Goal: Task Accomplishment & Management: Use online tool/utility

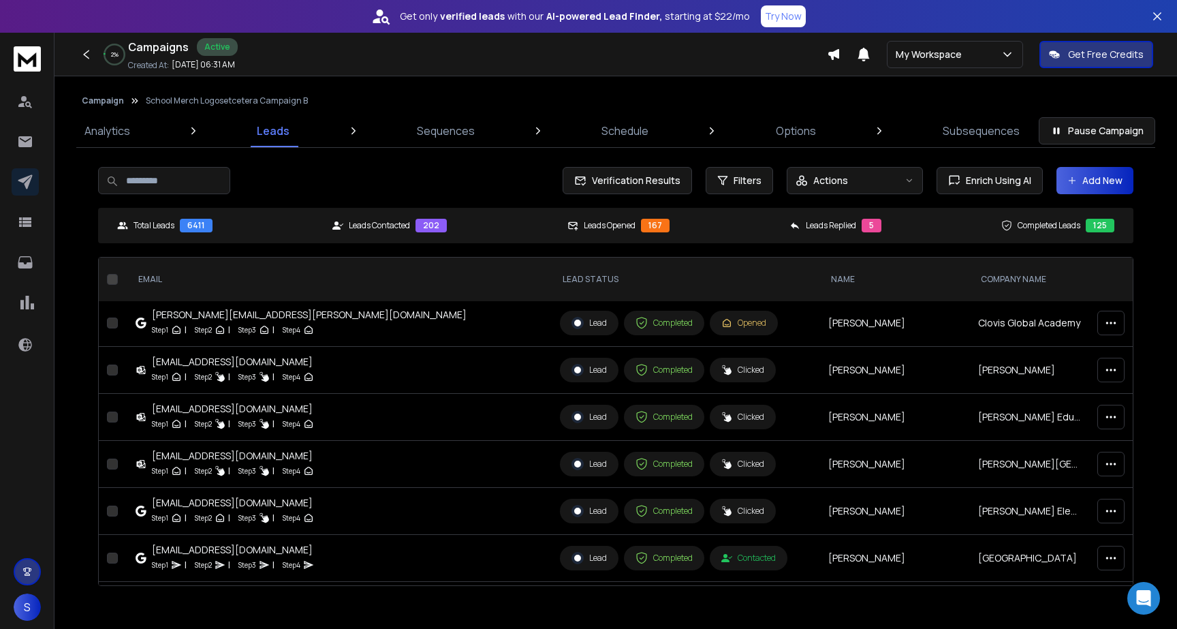
scroll to position [362, 0]
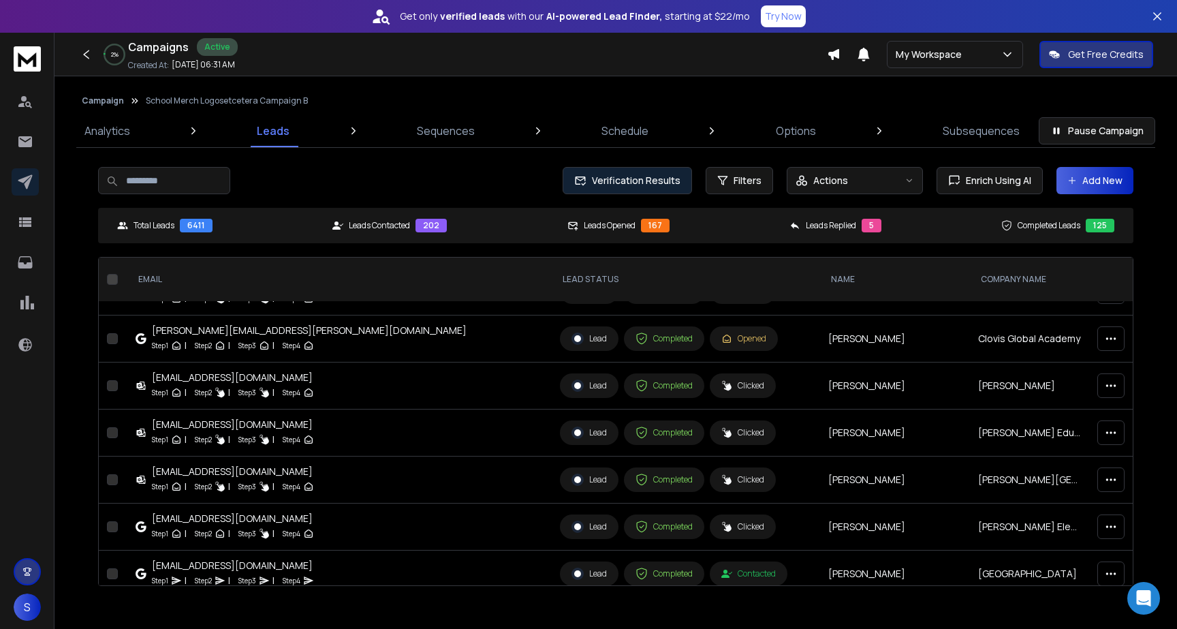
click at [627, 183] on span "Verification Results" at bounding box center [633, 181] width 94 height 14
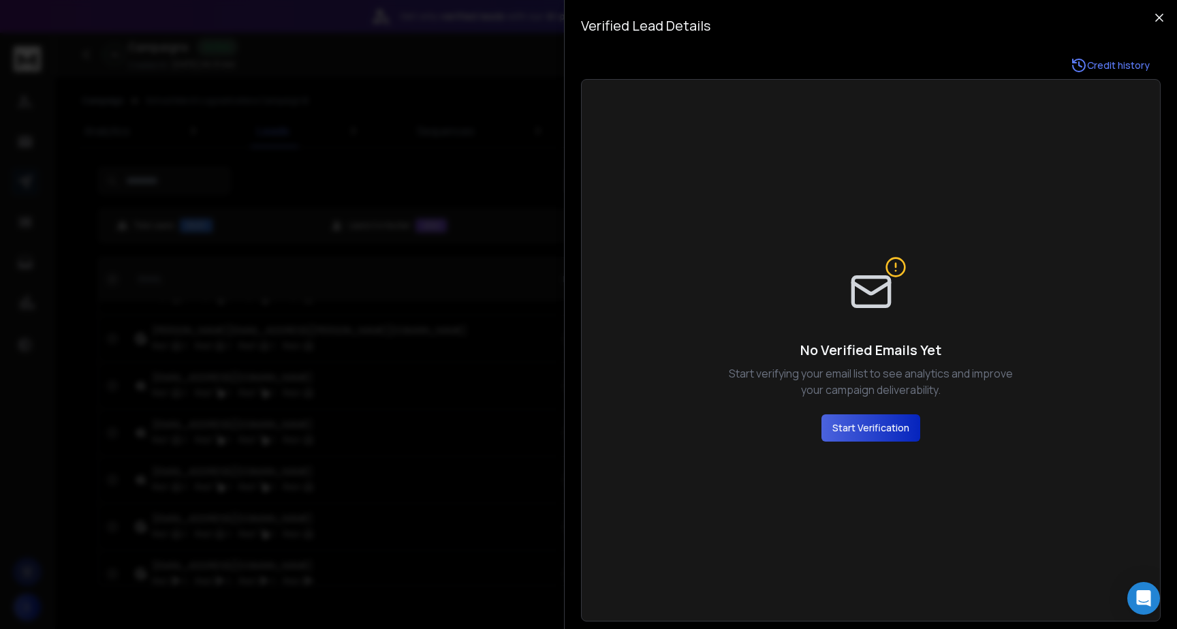
click at [1158, 15] on icon "button" at bounding box center [1159, 18] width 14 height 14
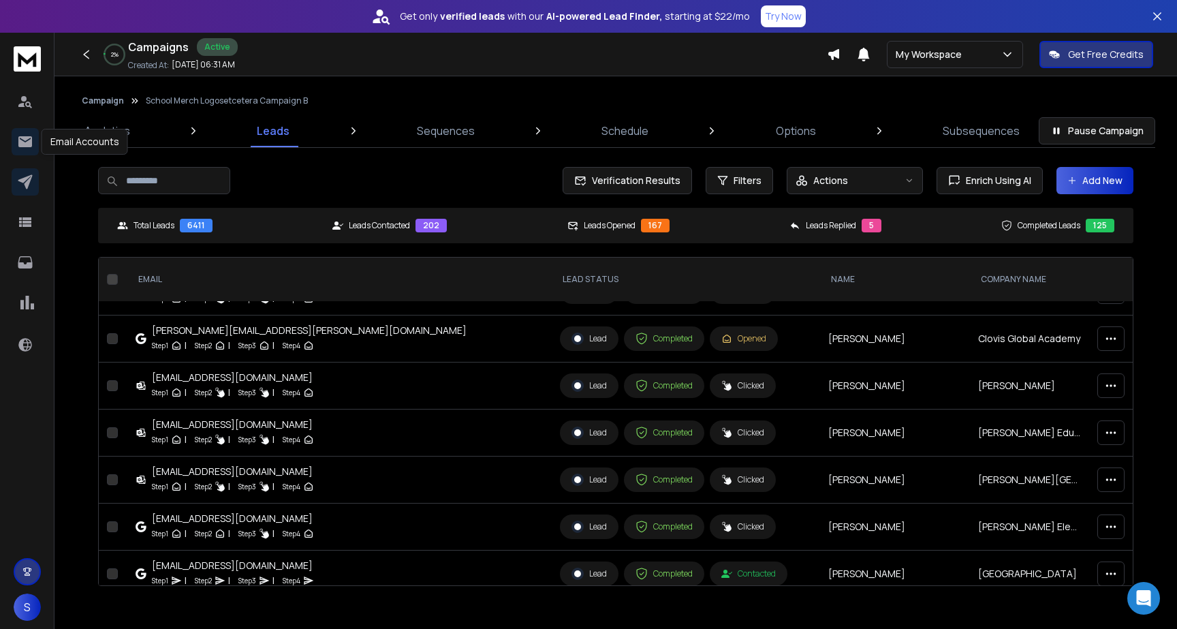
click at [17, 148] on icon at bounding box center [25, 141] width 16 height 16
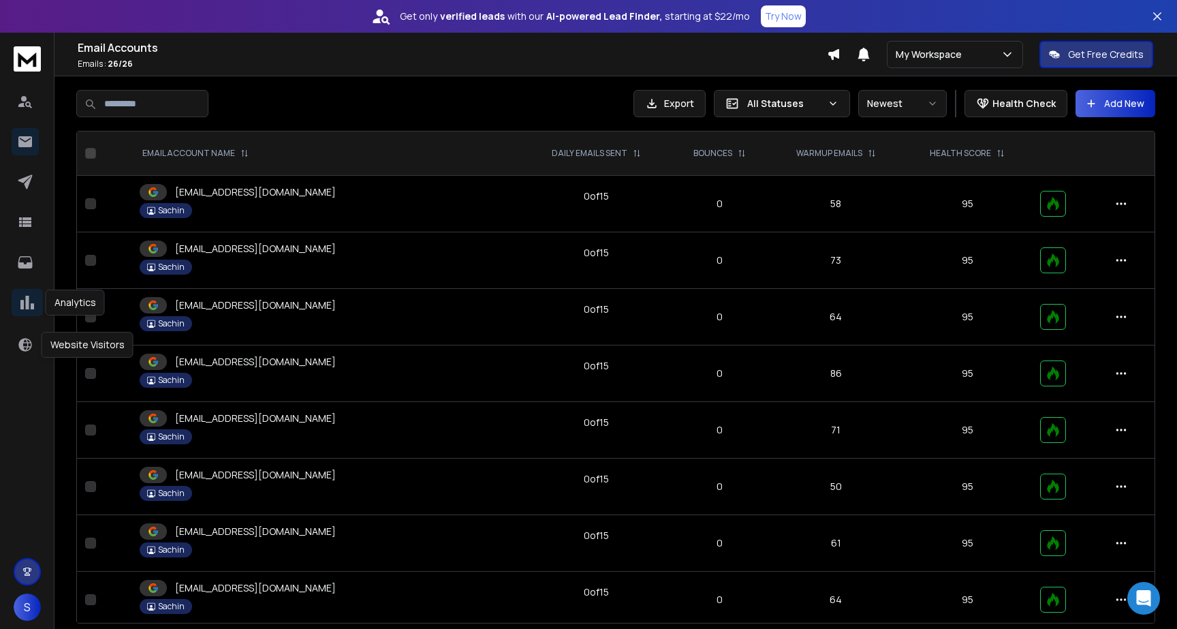
click at [29, 298] on icon at bounding box center [27, 302] width 20 height 20
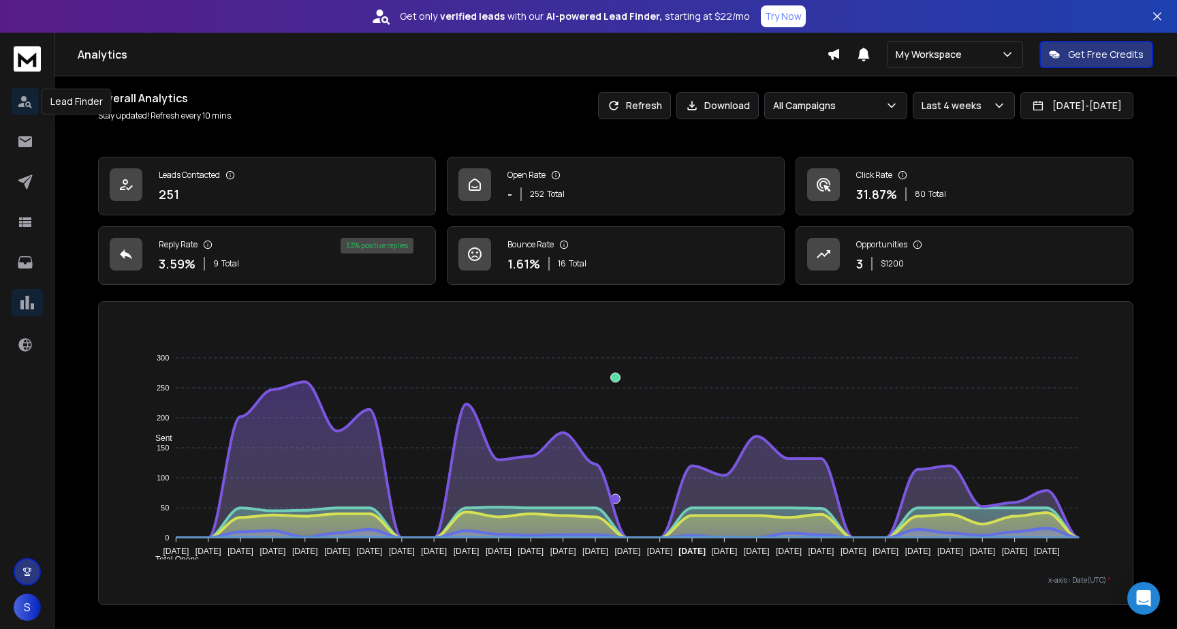
click at [29, 97] on icon at bounding box center [25, 101] width 16 height 16
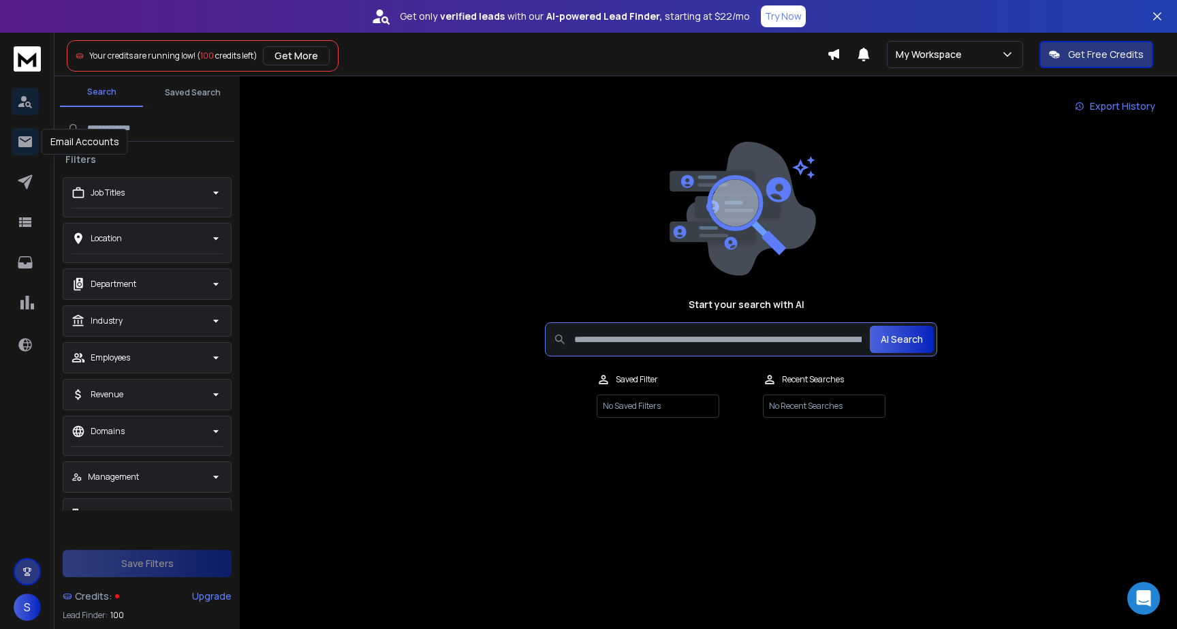
click at [19, 135] on icon at bounding box center [25, 141] width 16 height 16
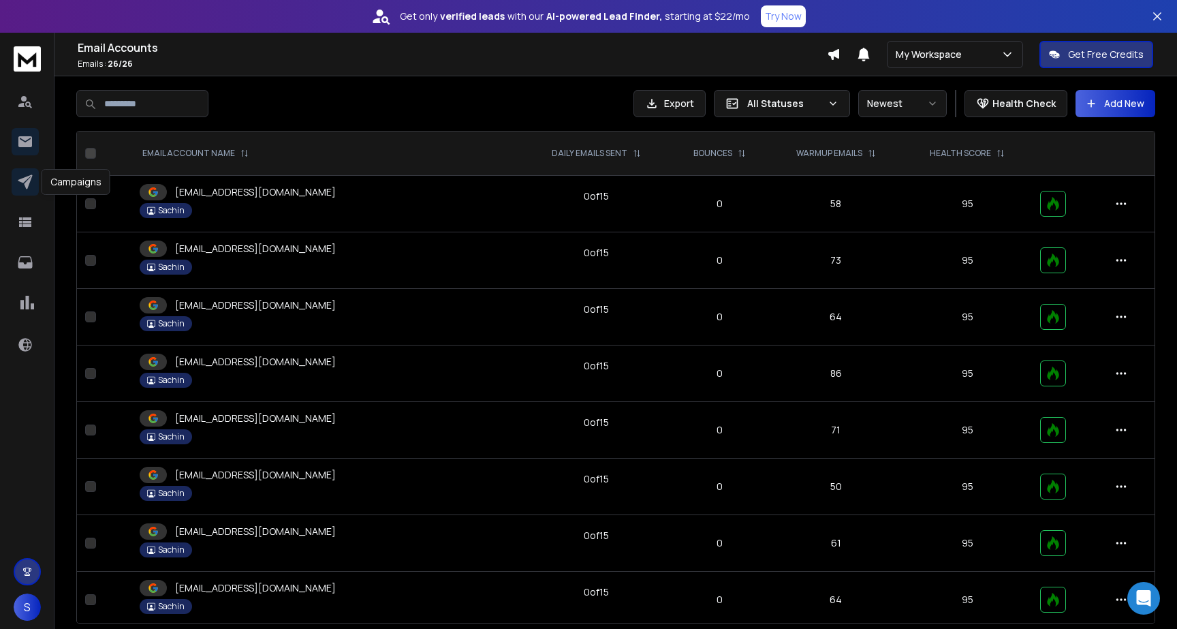
click at [26, 184] on icon at bounding box center [25, 181] width 14 height 14
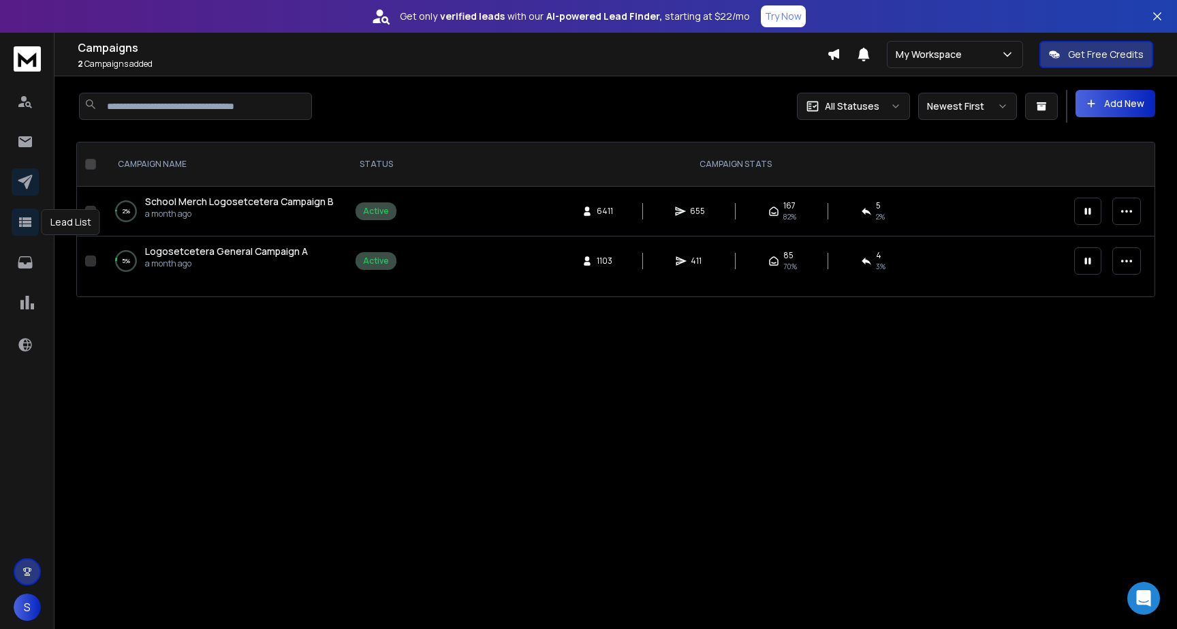
click at [33, 221] on link at bounding box center [25, 221] width 27 height 27
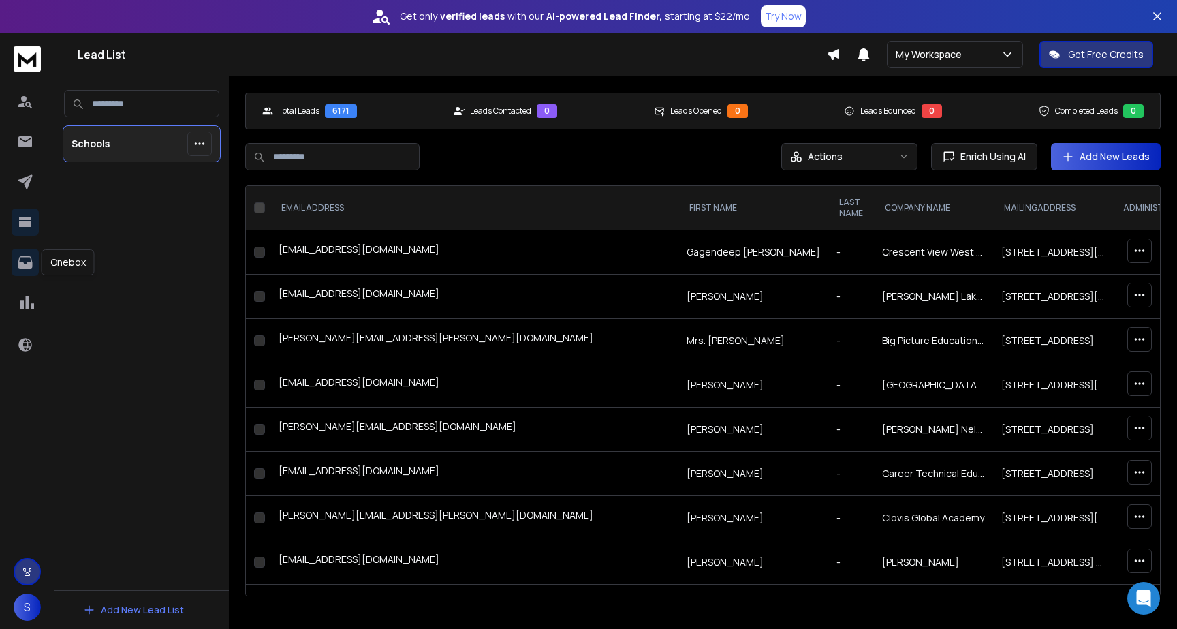
click at [37, 253] on link at bounding box center [25, 262] width 27 height 27
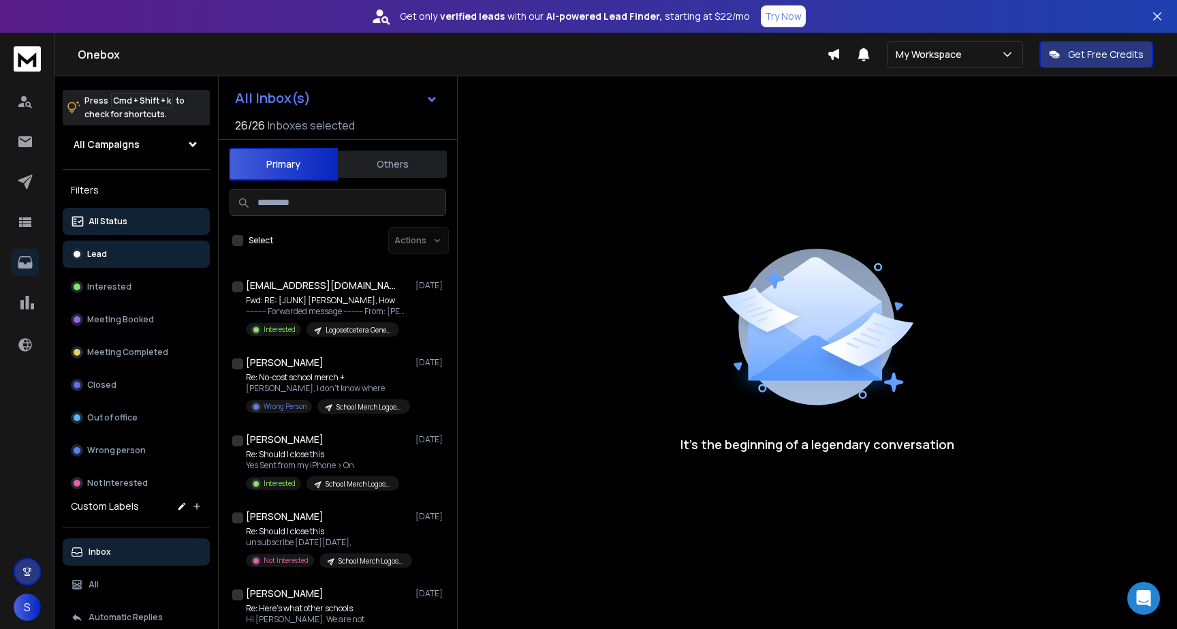
click at [101, 255] on p "Lead" at bounding box center [97, 254] width 20 height 11
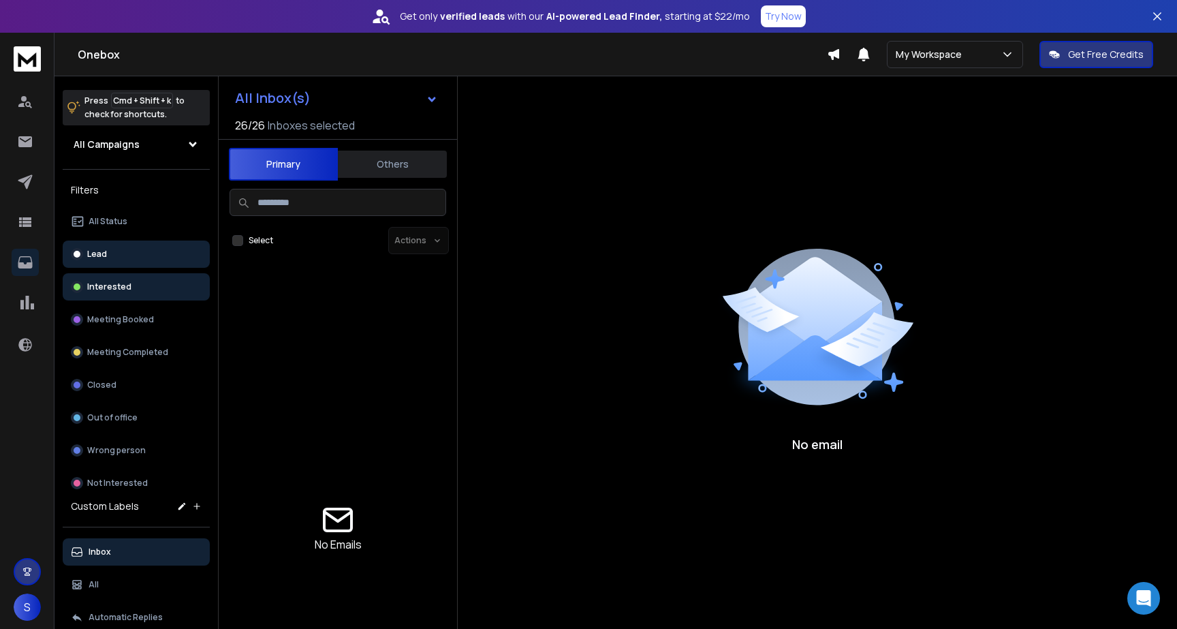
click at [110, 282] on p "Interested" at bounding box center [109, 286] width 44 height 11
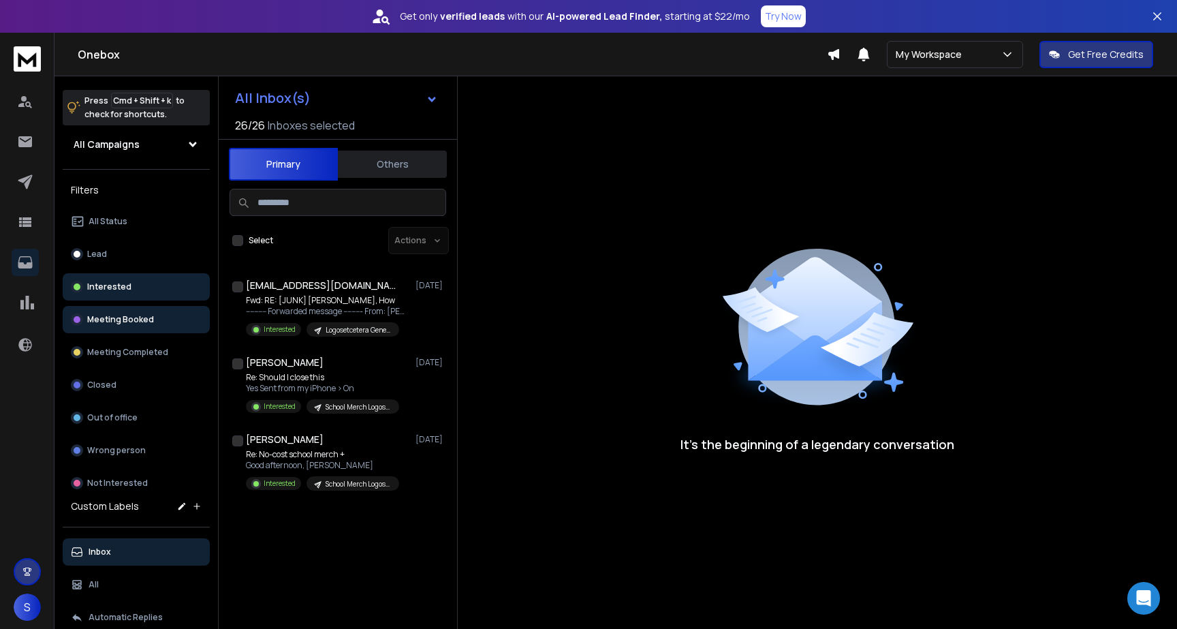
click at [117, 321] on p "Meeting Booked" at bounding box center [120, 319] width 67 height 11
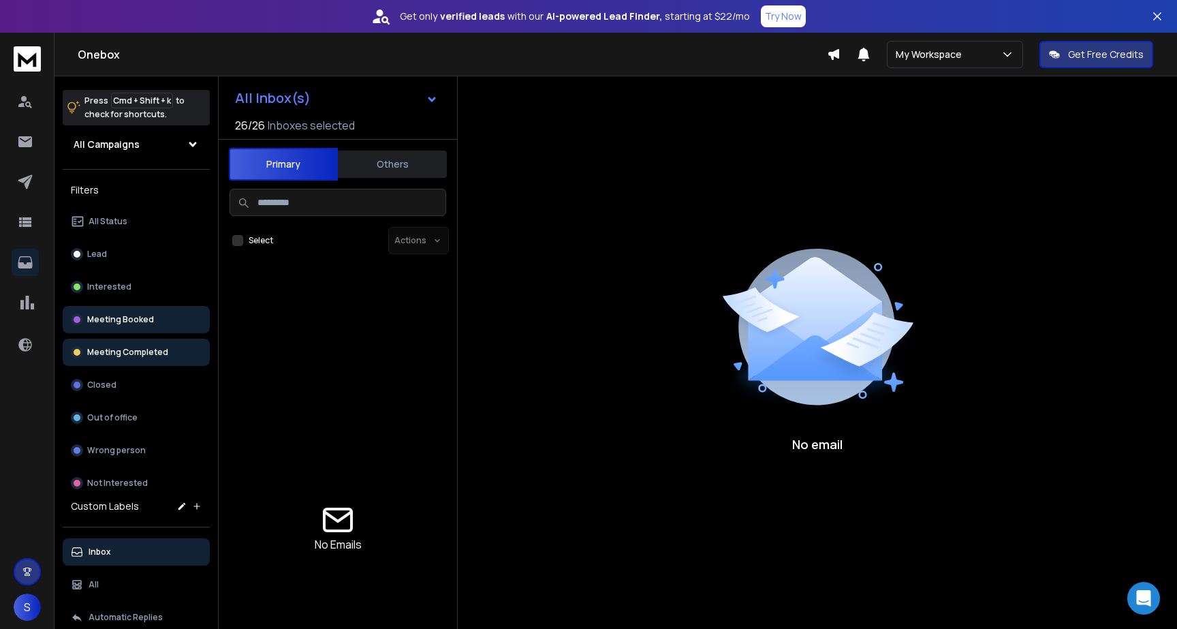
click at [124, 350] on p "Meeting Completed" at bounding box center [127, 352] width 81 height 11
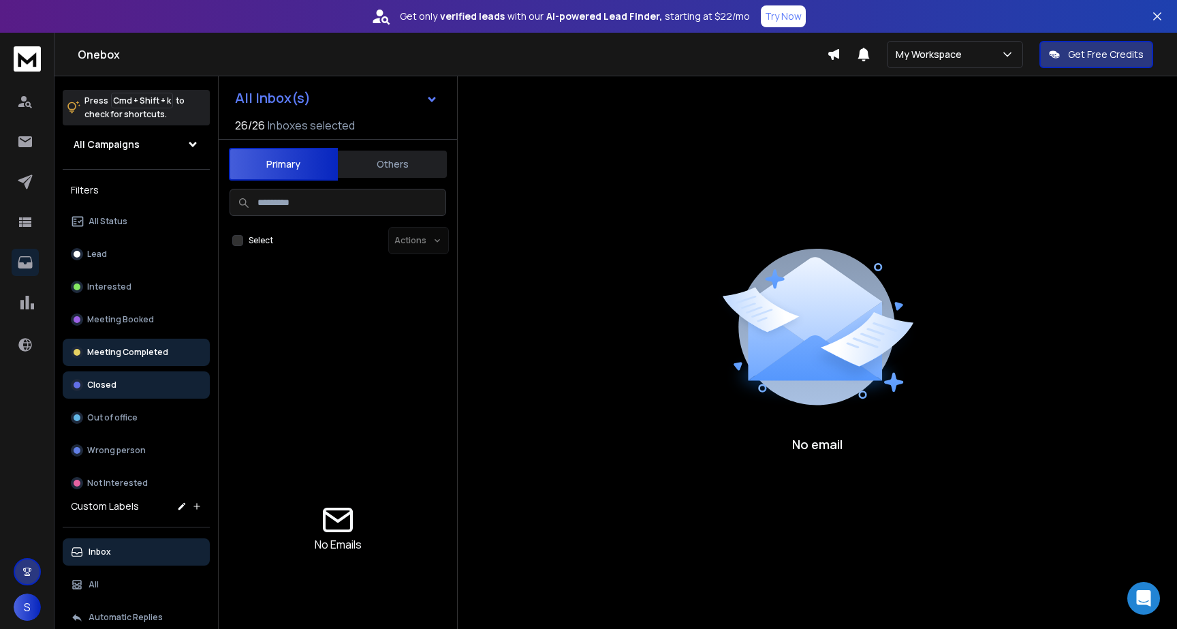
click at [115, 377] on button "Closed" at bounding box center [136, 384] width 147 height 27
click at [27, 289] on link at bounding box center [27, 302] width 31 height 31
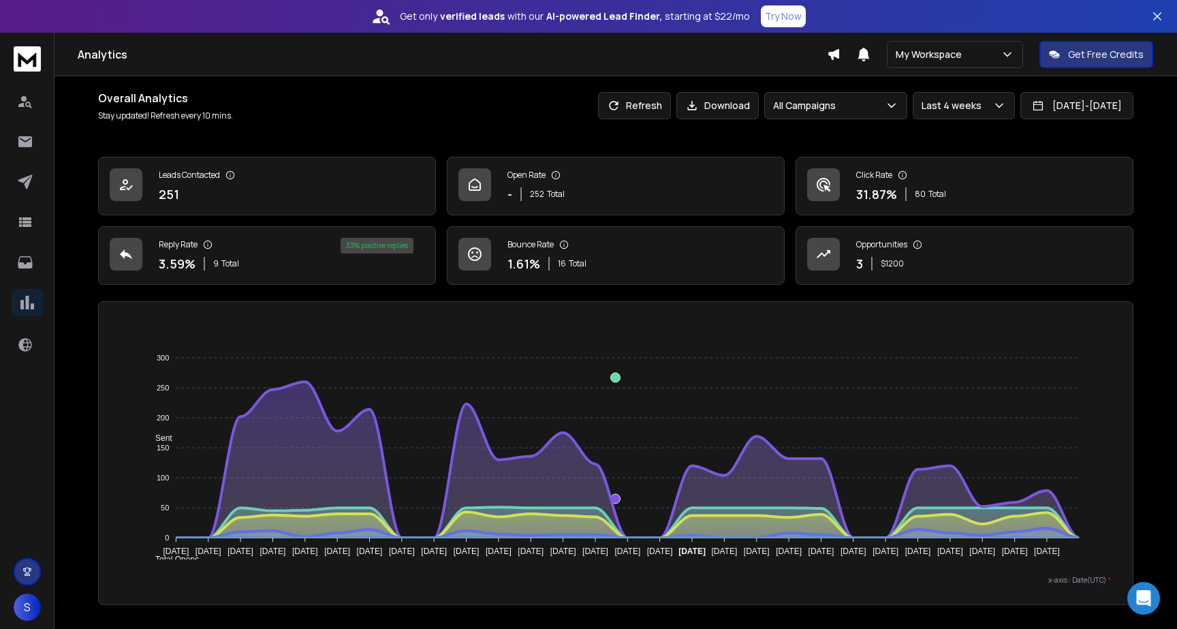
click at [39, 343] on div at bounding box center [27, 347] width 31 height 32
click at [25, 344] on icon at bounding box center [25, 344] width 16 height 16
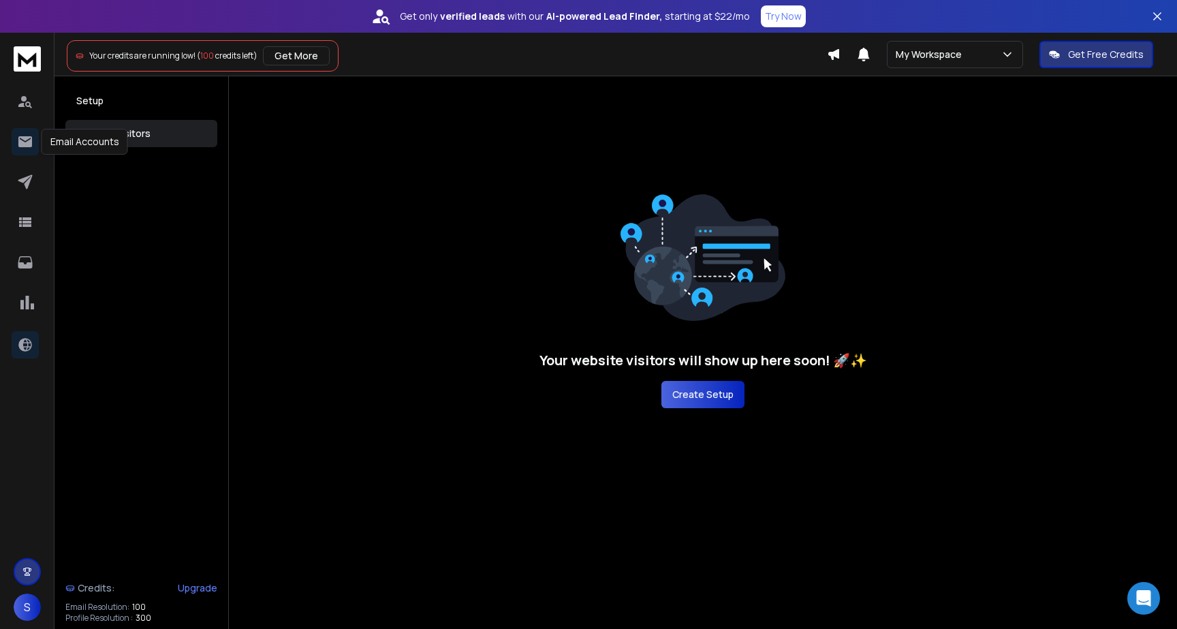
click at [27, 141] on icon at bounding box center [25, 141] width 14 height 11
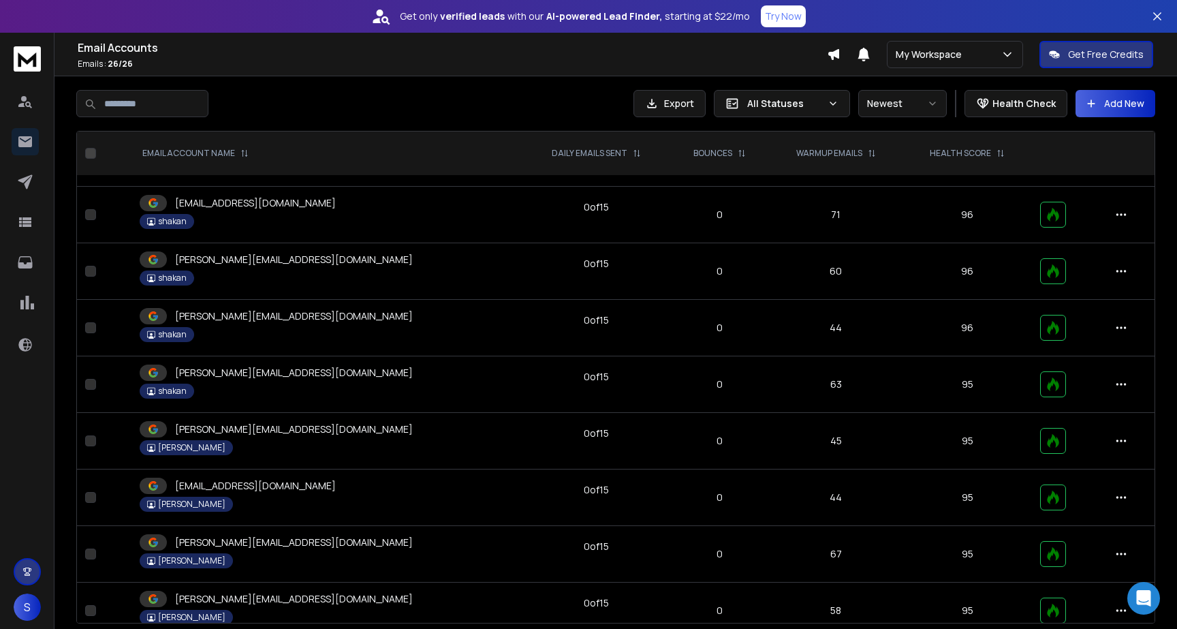
scroll to position [896, 0]
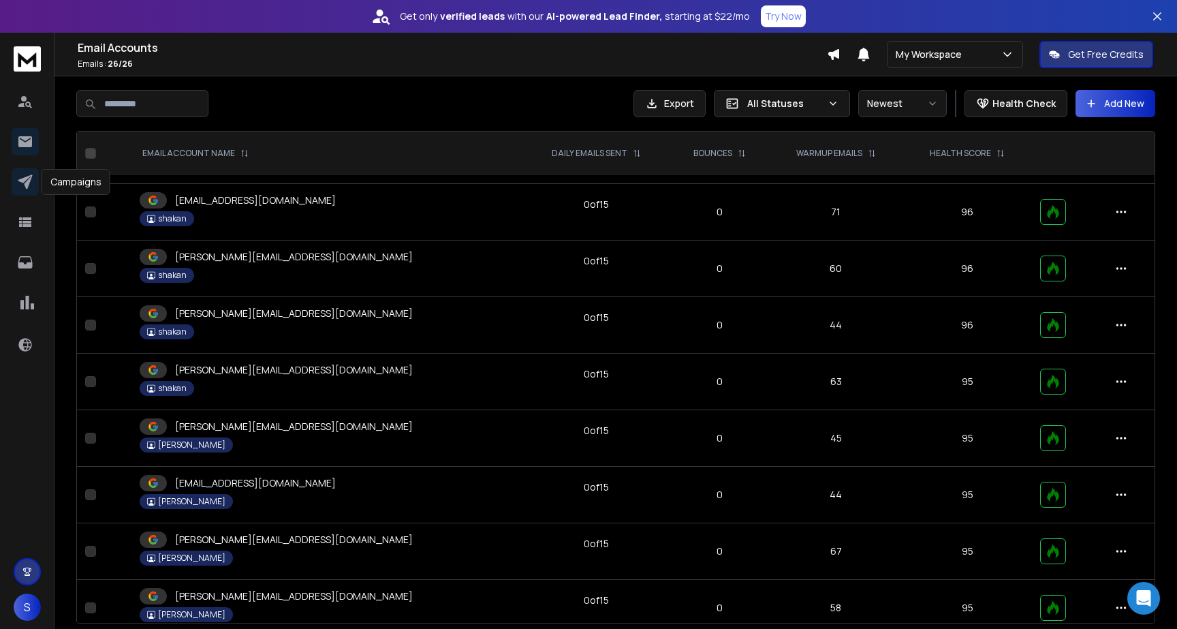
click at [28, 169] on link at bounding box center [25, 181] width 27 height 27
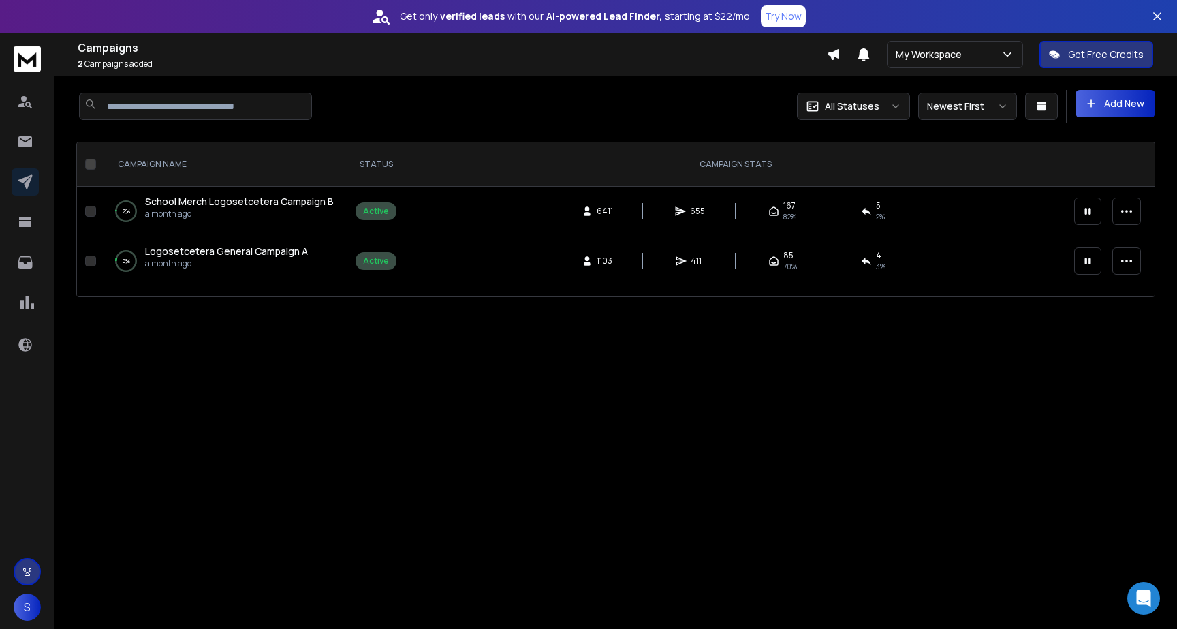
click at [171, 208] on p "a month ago" at bounding box center [239, 213] width 189 height 11
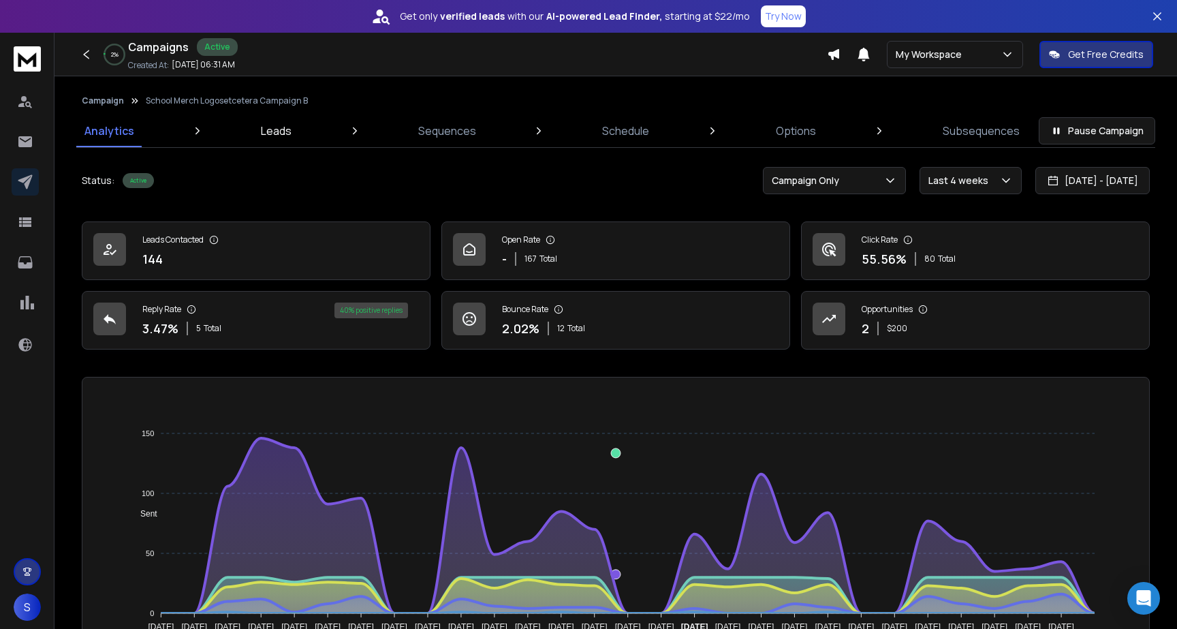
click at [279, 136] on p "Leads" at bounding box center [276, 131] width 31 height 16
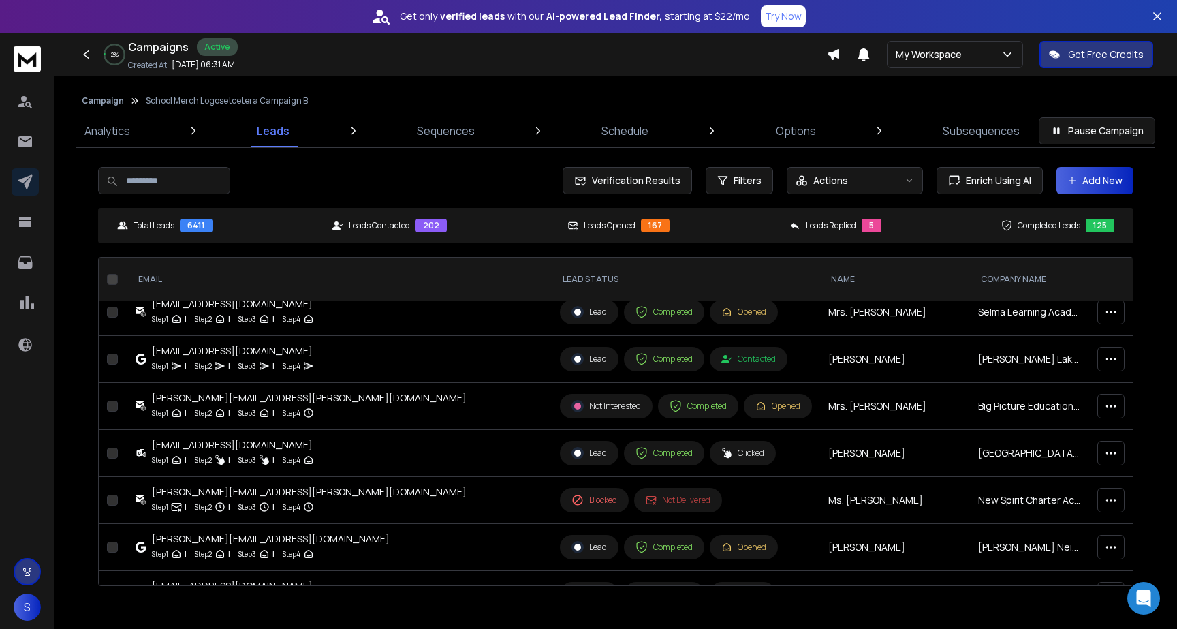
scroll to position [76, 0]
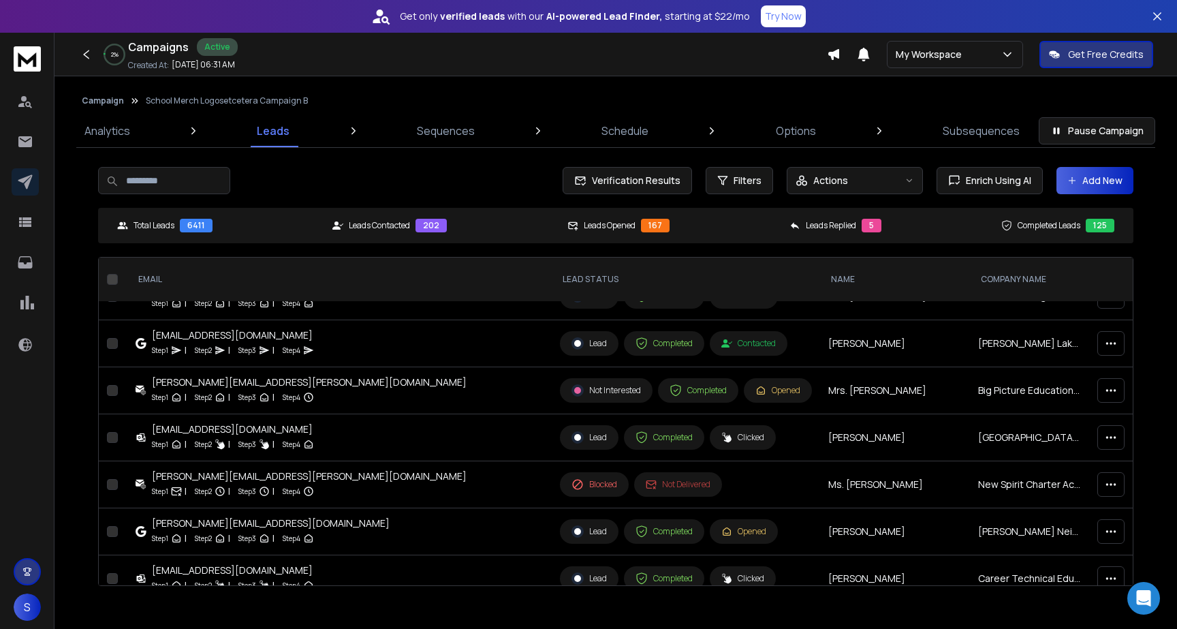
click at [552, 286] on th "LEAD STATUS" at bounding box center [686, 279] width 268 height 44
click at [436, 136] on p "Sequences" at bounding box center [446, 131] width 58 height 16
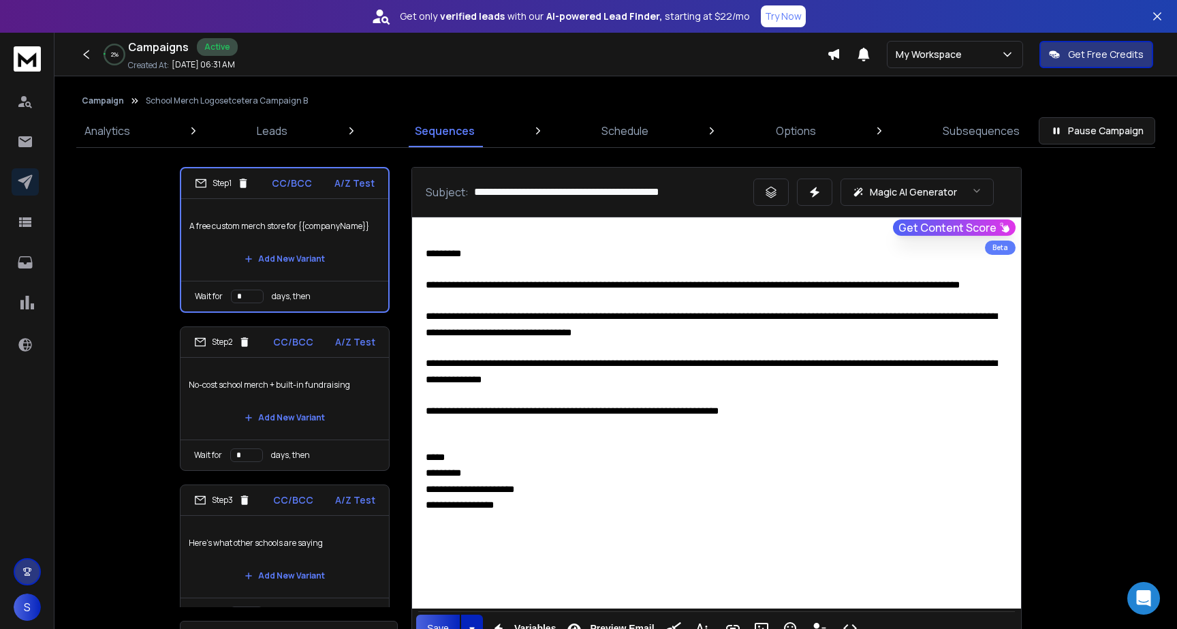
click at [966, 232] on button "Get Content Score" at bounding box center [954, 227] width 123 height 16
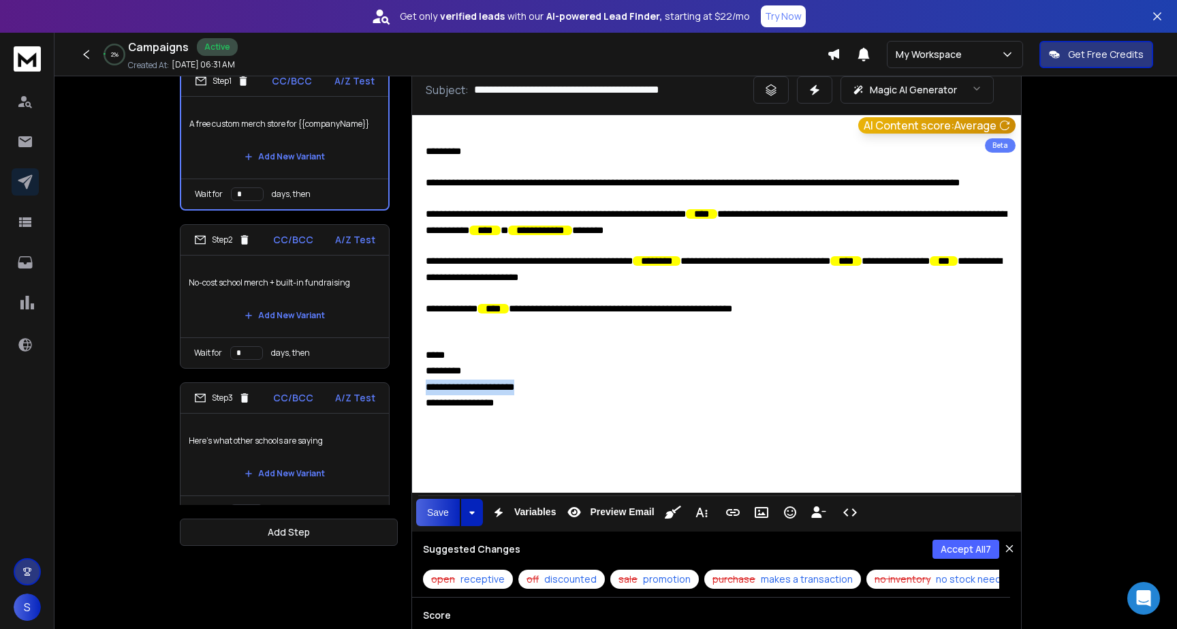
drag, startPoint x: 550, startPoint y: 432, endPoint x: 519, endPoint y: 391, distance: 51.5
click at [519, 391] on div "**********" at bounding box center [717, 308] width 582 height 329
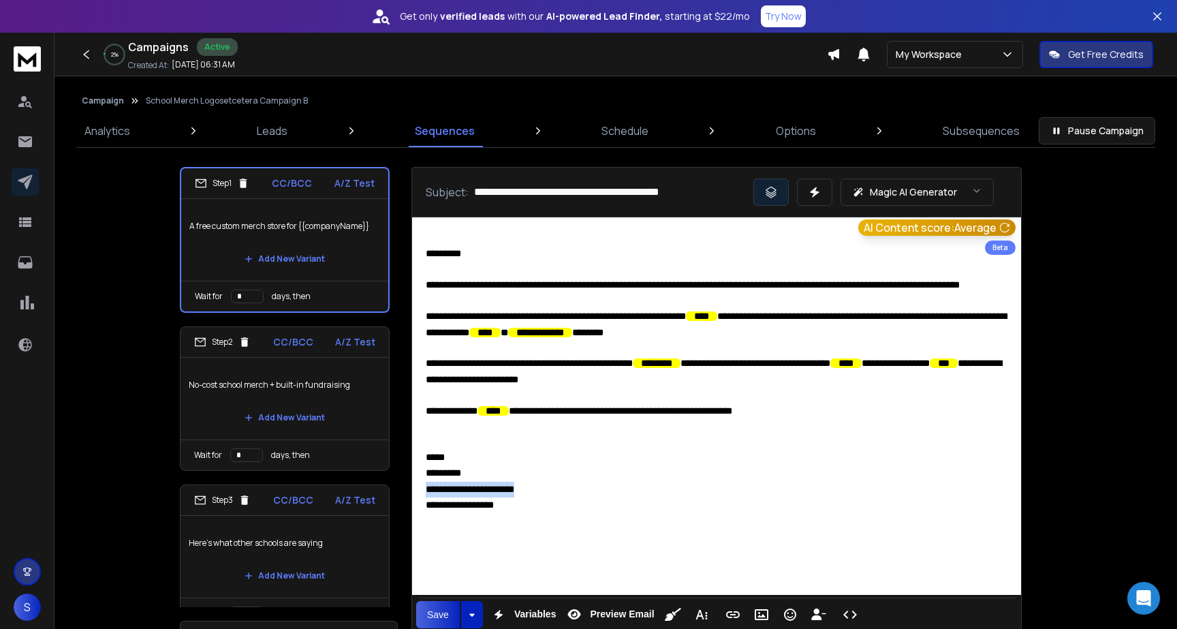
click at [770, 201] on button at bounding box center [770, 191] width 35 height 27
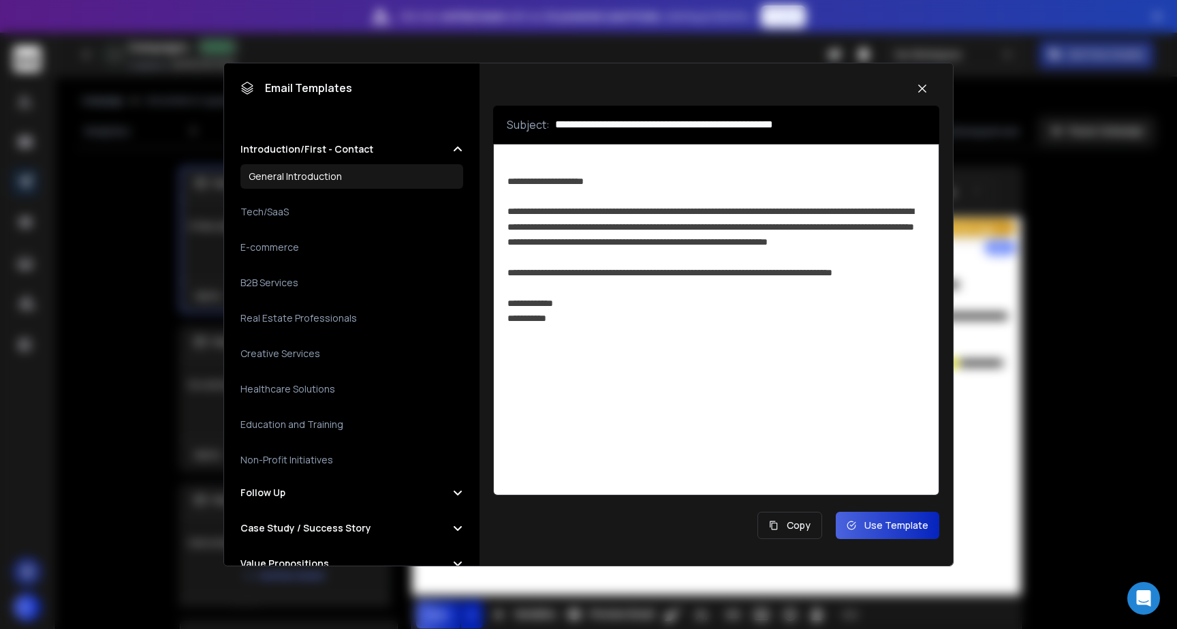
click at [250, 294] on div "B2B Services" at bounding box center [351, 282] width 222 height 25
type input "**********"
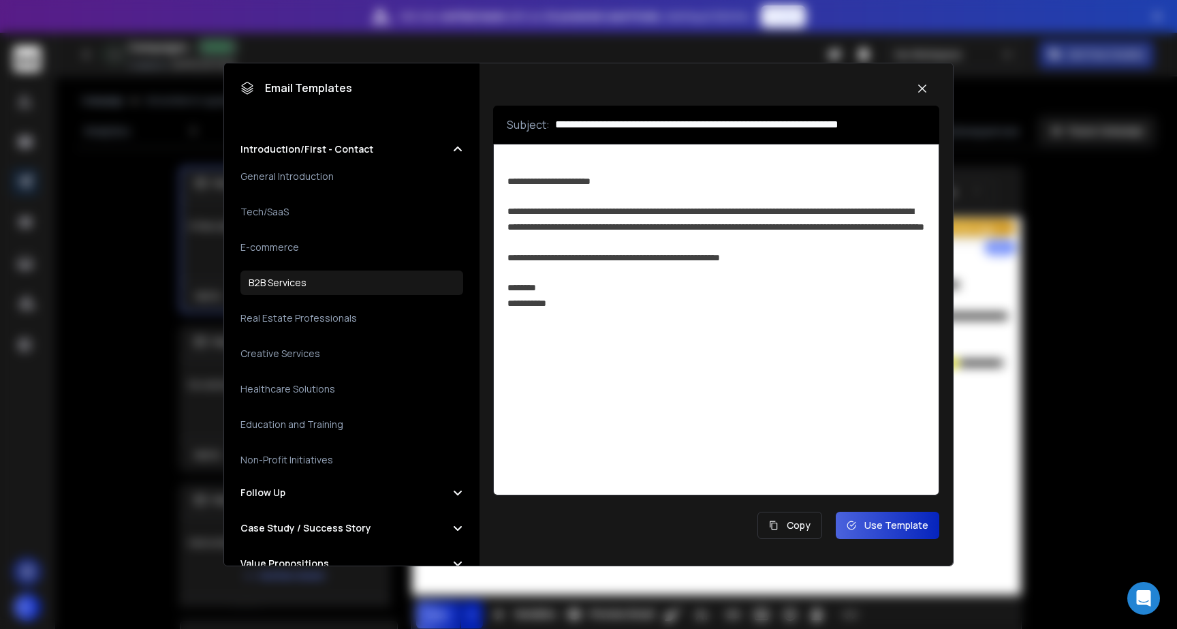
click at [928, 93] on icon at bounding box center [922, 88] width 12 height 12
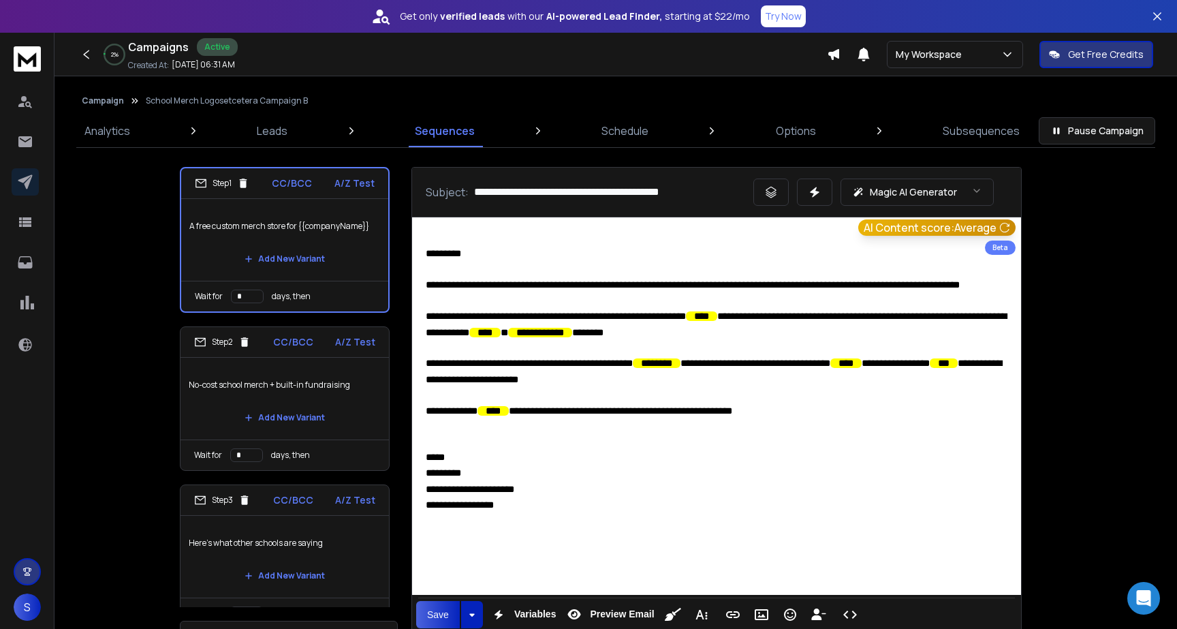
click at [294, 391] on p "No-cost school merch + built-in fundraising" at bounding box center [285, 385] width 192 height 38
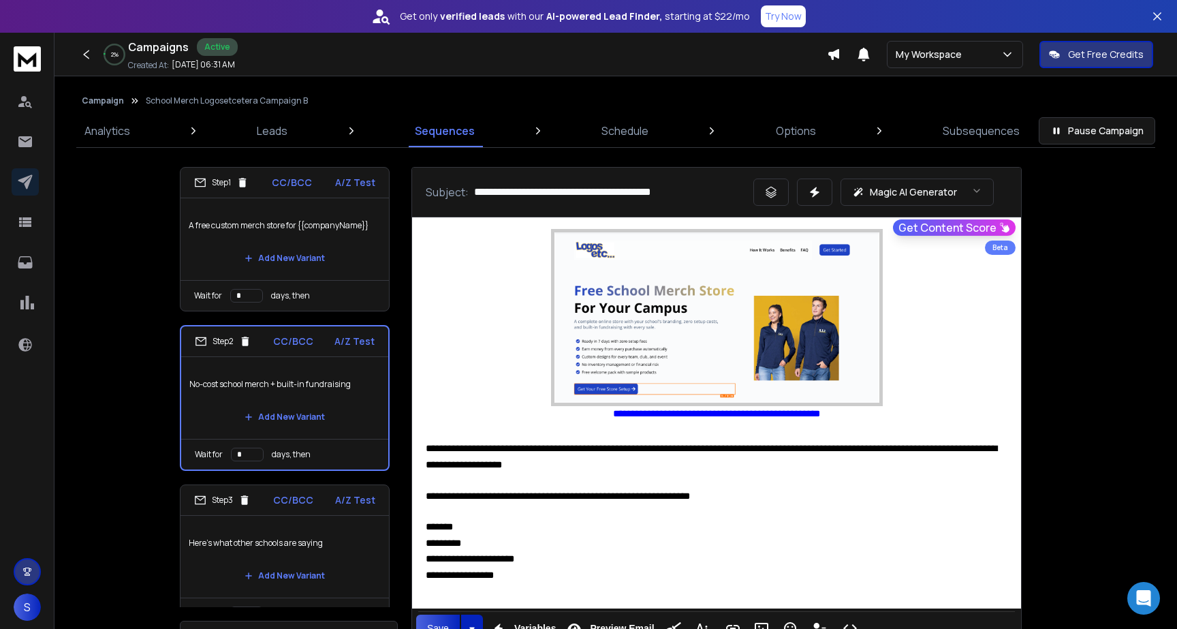
scroll to position [179, 0]
click at [266, 539] on p "Here’s what other schools are saying" at bounding box center [285, 543] width 192 height 38
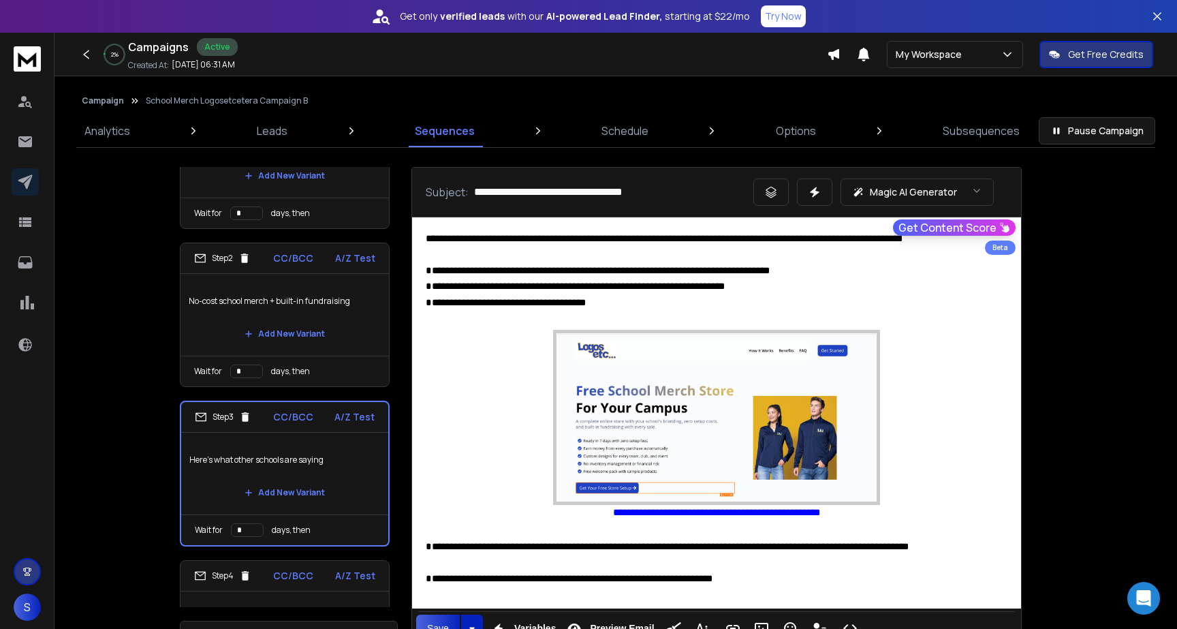
scroll to position [149, 0]
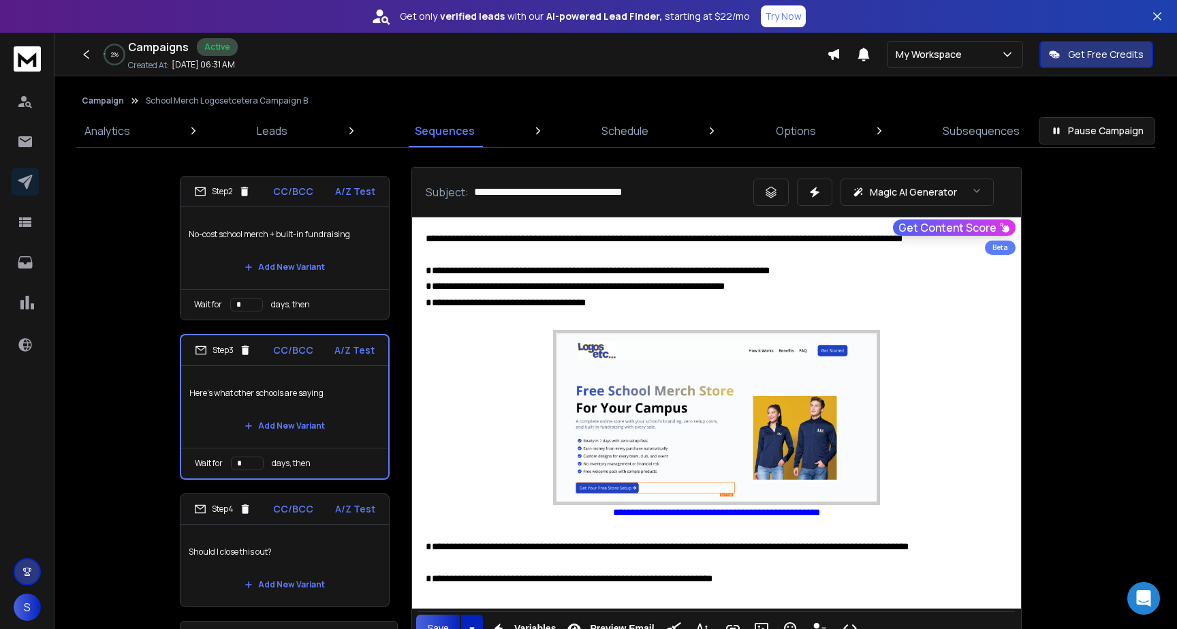
click at [272, 530] on div "Should I close this out? Add New Variant" at bounding box center [284, 565] width 208 height 82
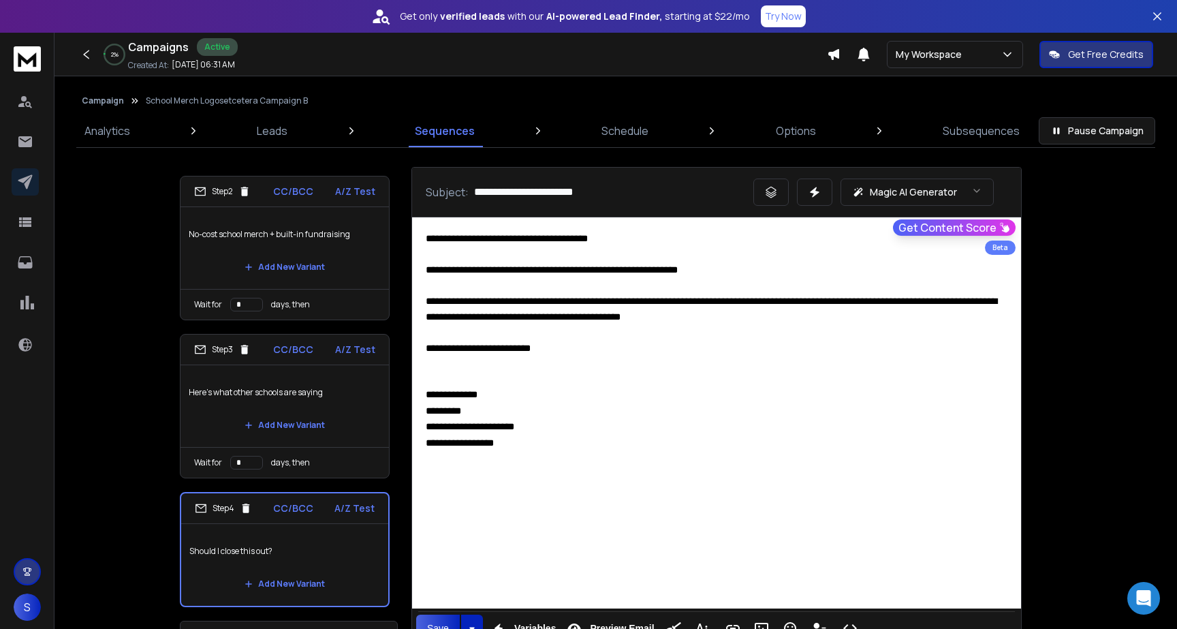
click at [236, 236] on p "No-cost school merch + built-in fundraising" at bounding box center [285, 234] width 192 height 38
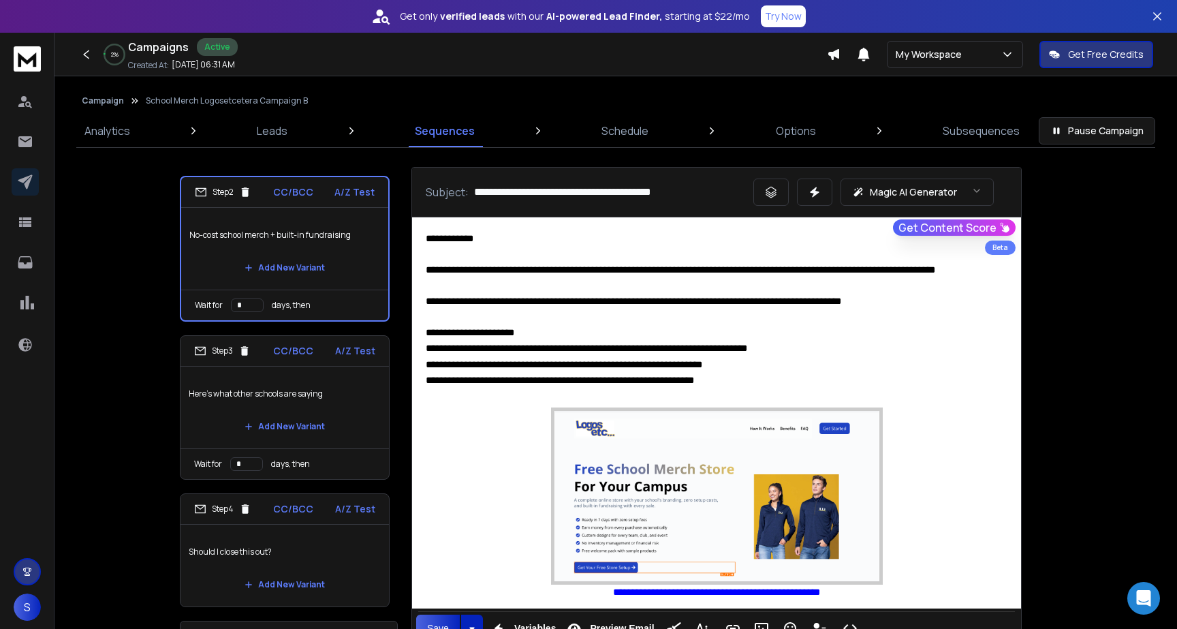
click at [936, 226] on button "Get Content Score" at bounding box center [954, 227] width 123 height 16
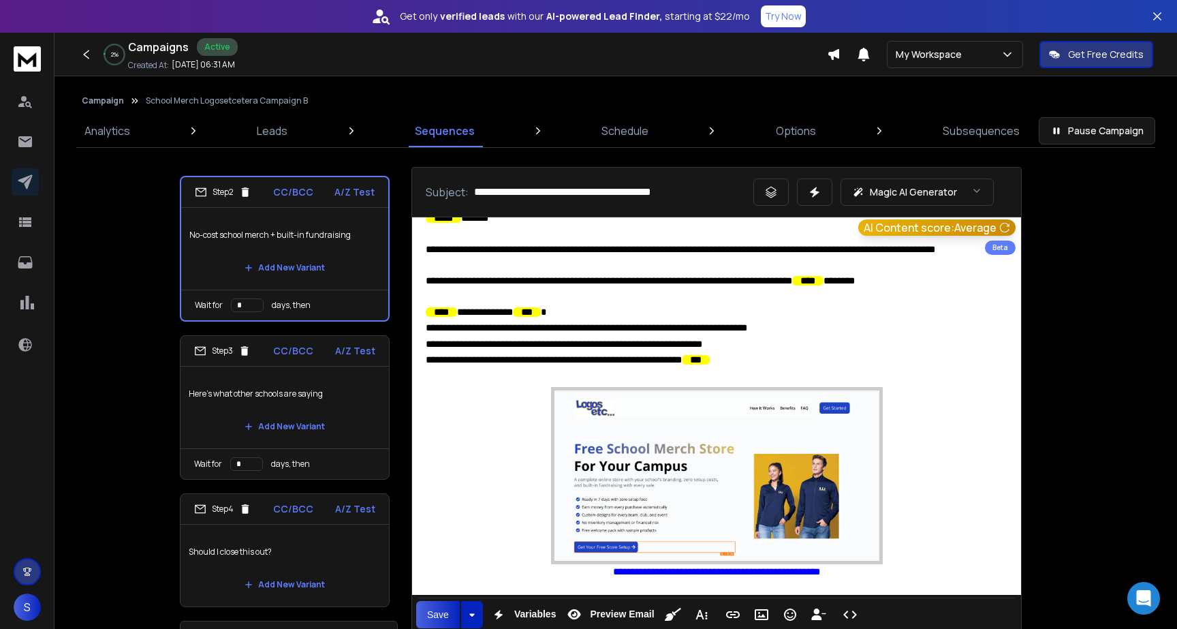
scroll to position [0, 0]
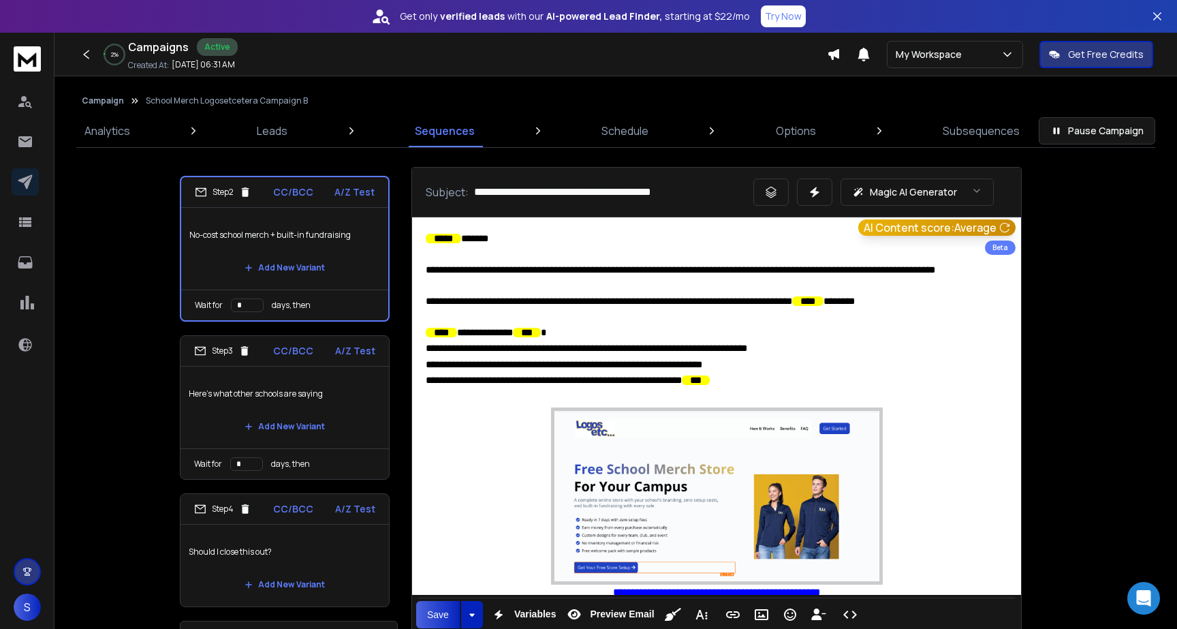
click at [347, 396] on p "Here’s what other schools are saying" at bounding box center [285, 394] width 192 height 38
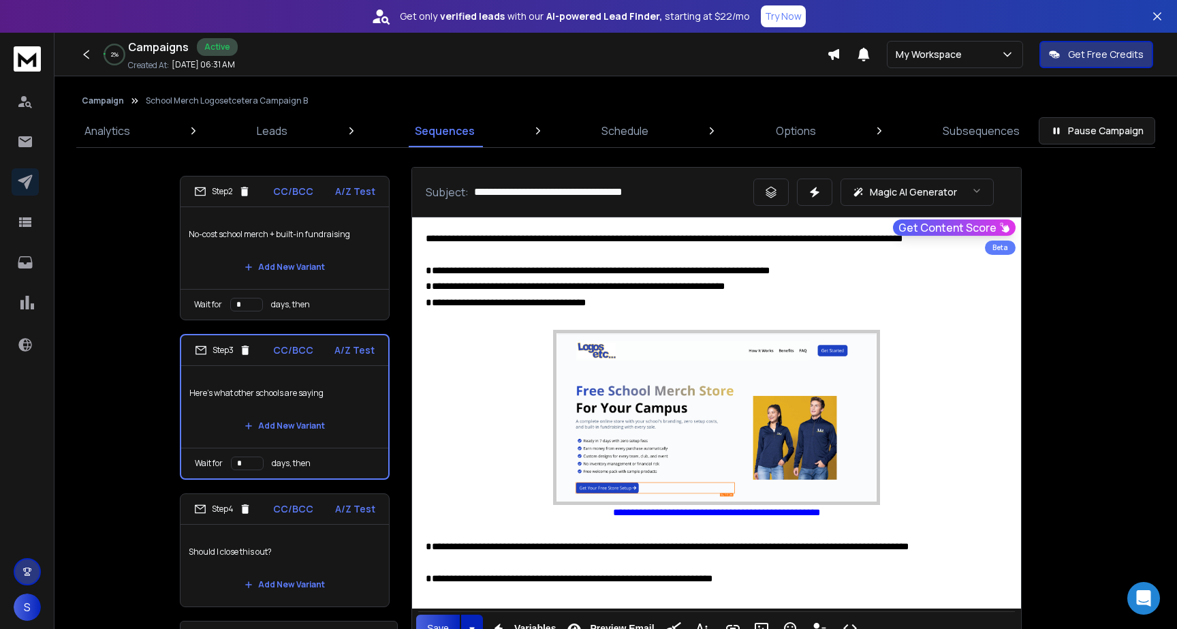
click at [347, 396] on p "Here’s what other schools are saying" at bounding box center [284, 393] width 191 height 38
click at [340, 259] on div "Add New Variant" at bounding box center [285, 266] width 192 height 27
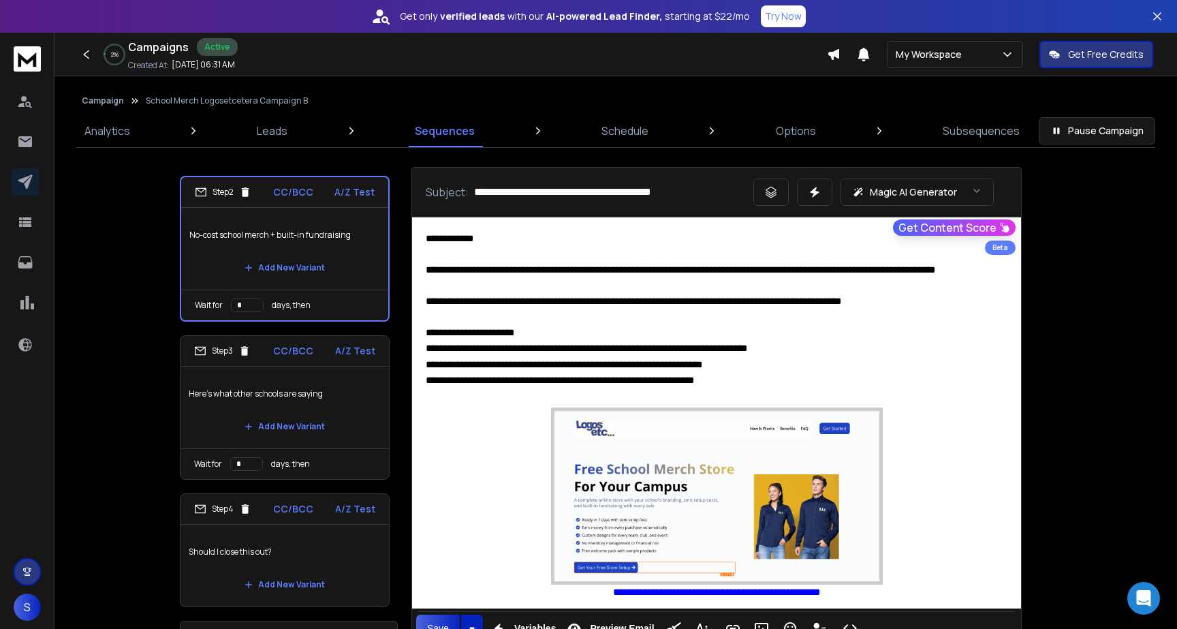
click at [345, 432] on div "Add New Variant" at bounding box center [285, 426] width 192 height 27
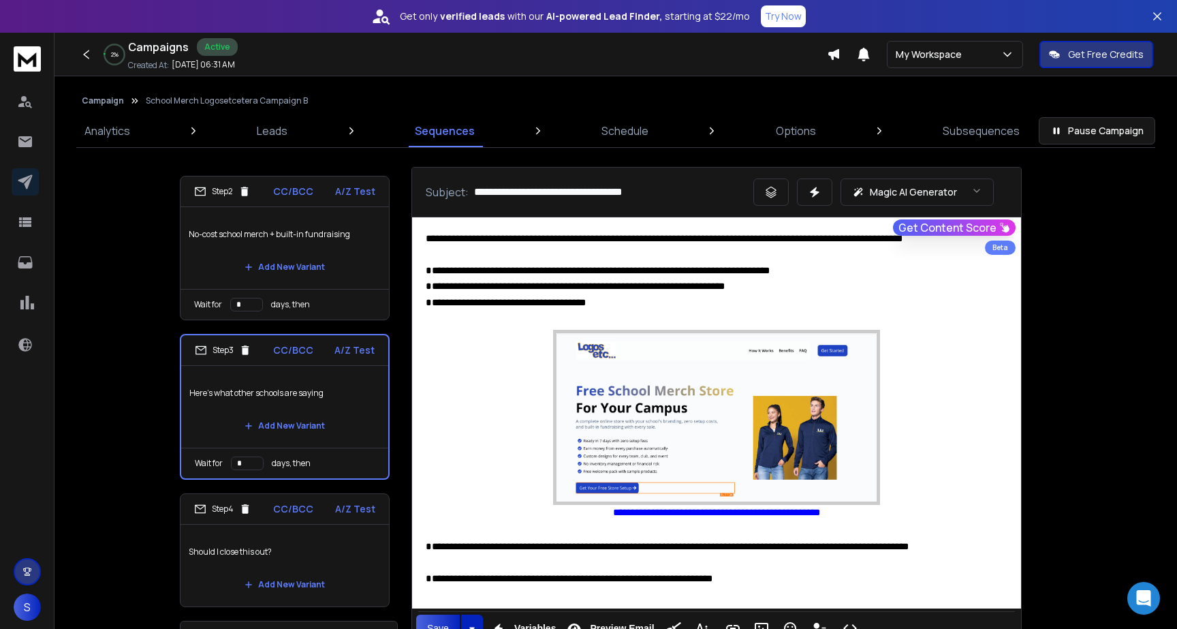
click at [934, 229] on button "Get Content Score" at bounding box center [954, 227] width 123 height 16
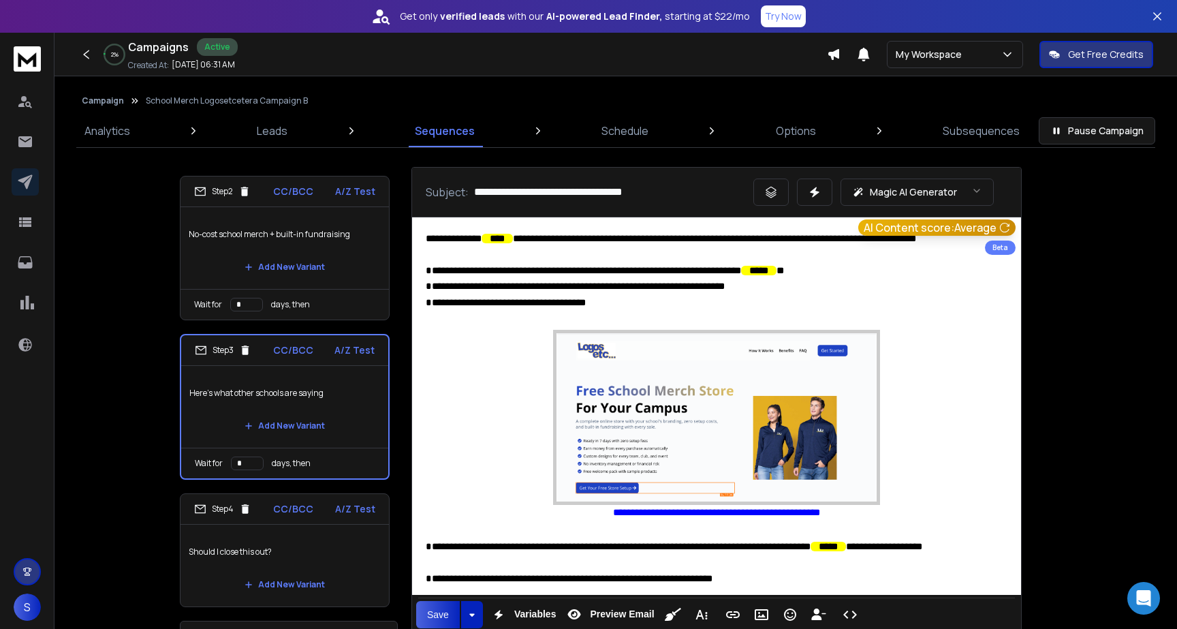
click at [309, 554] on p "Should I close this out?" at bounding box center [285, 552] width 192 height 38
type input "**********"
